Goal: Find specific page/section: Find specific page/section

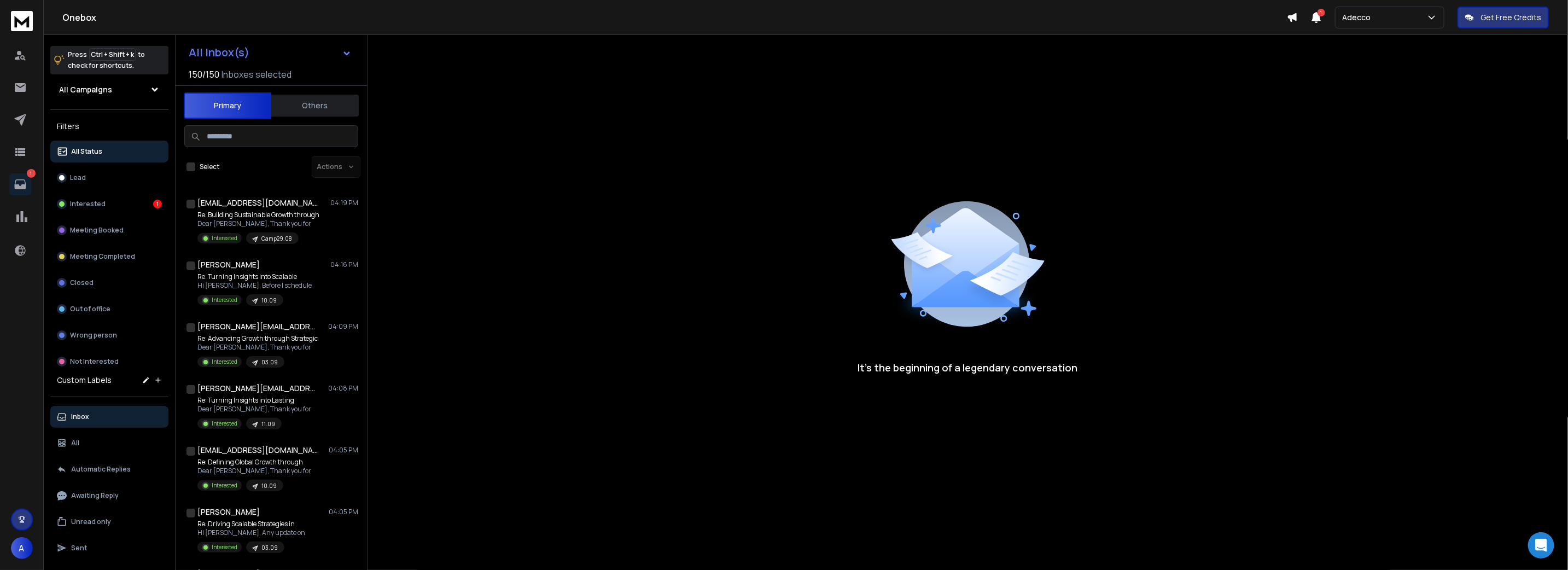
scroll to position [1572, 0]
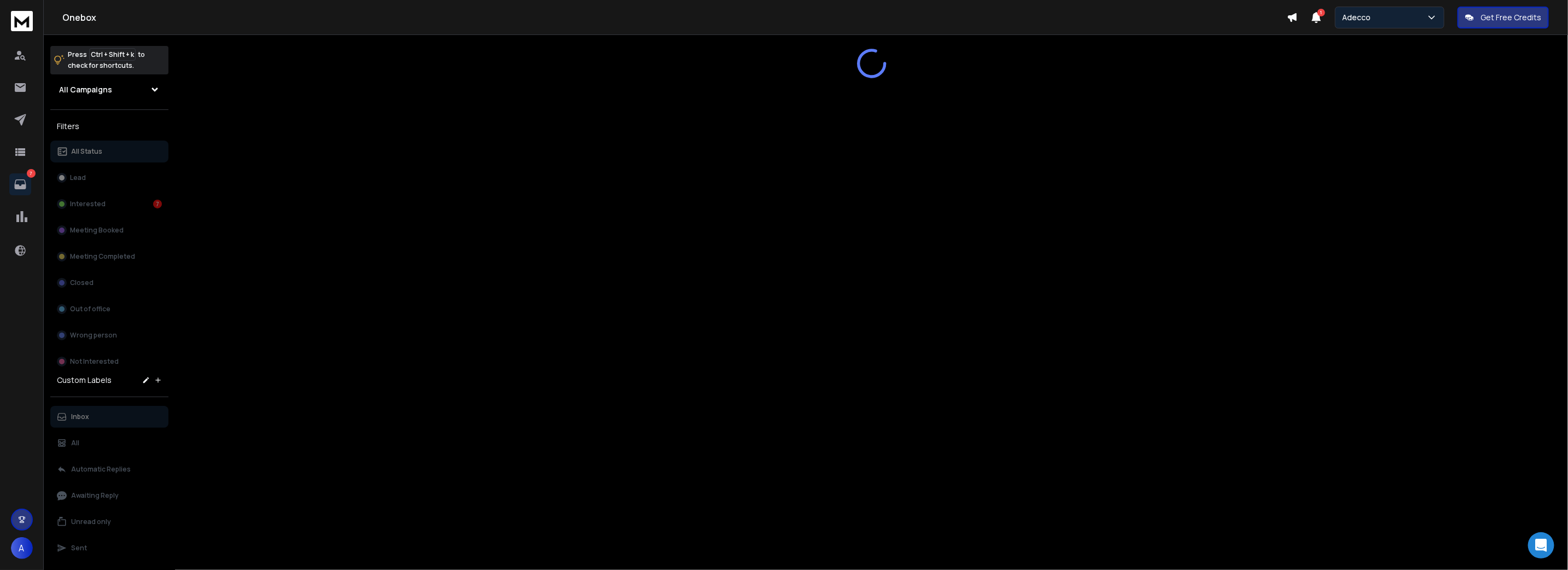
click at [1437, 13] on icon "button" at bounding box center [1432, 18] width 11 height 11
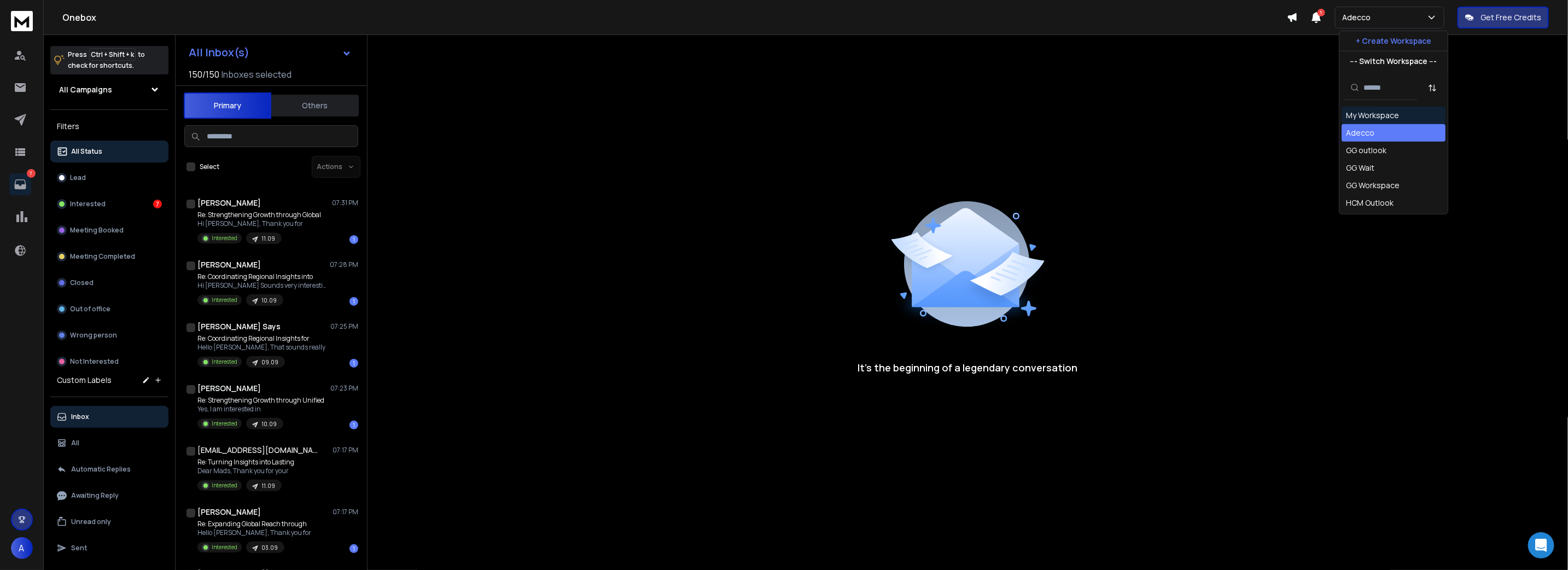
click at [1384, 114] on div "My Workspace" at bounding box center [1372, 115] width 53 height 11
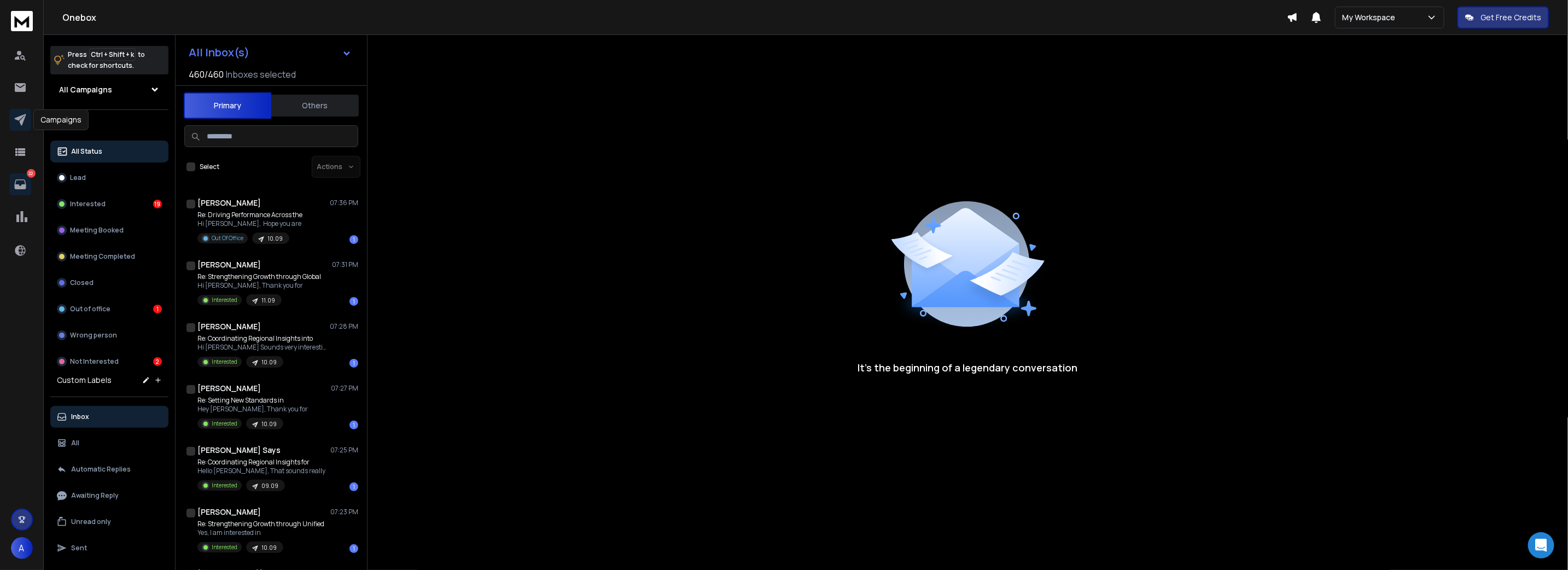
click at [14, 119] on icon at bounding box center [20, 119] width 11 height 11
